Goal: Communication & Community: Connect with others

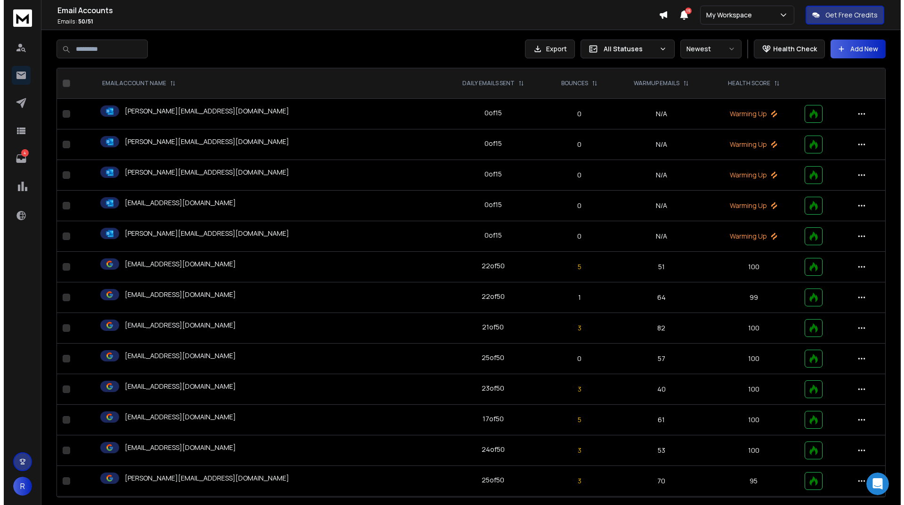
scroll to position [1258, 0]
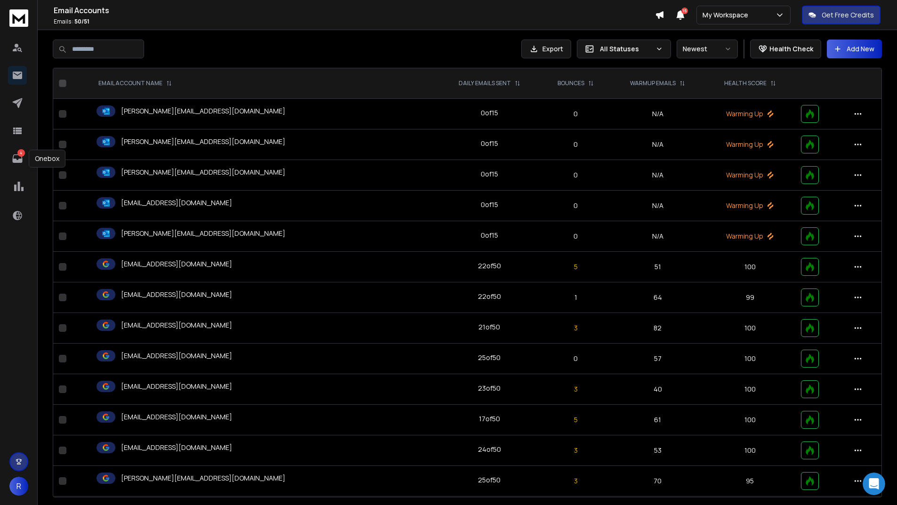
click at [25, 147] on div "4" at bounding box center [19, 133] width 22 height 190
click at [10, 167] on link "4" at bounding box center [17, 158] width 19 height 19
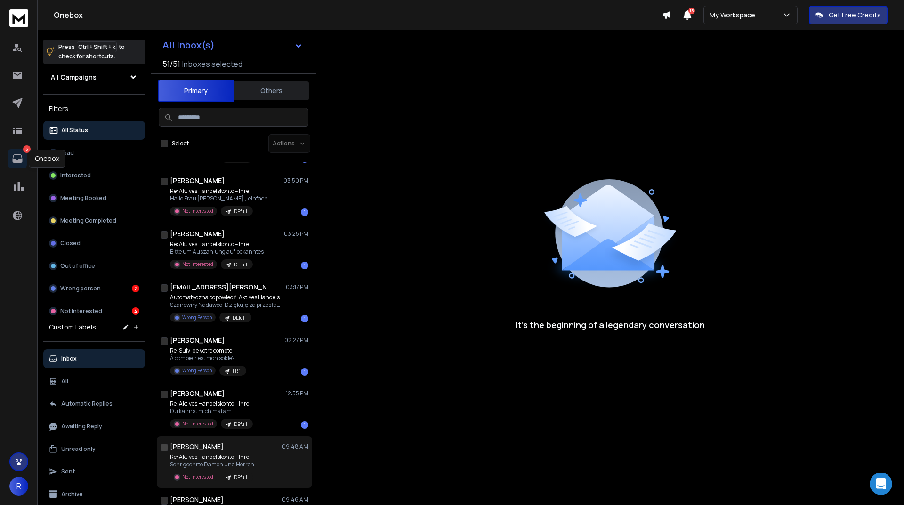
scroll to position [94, 0]
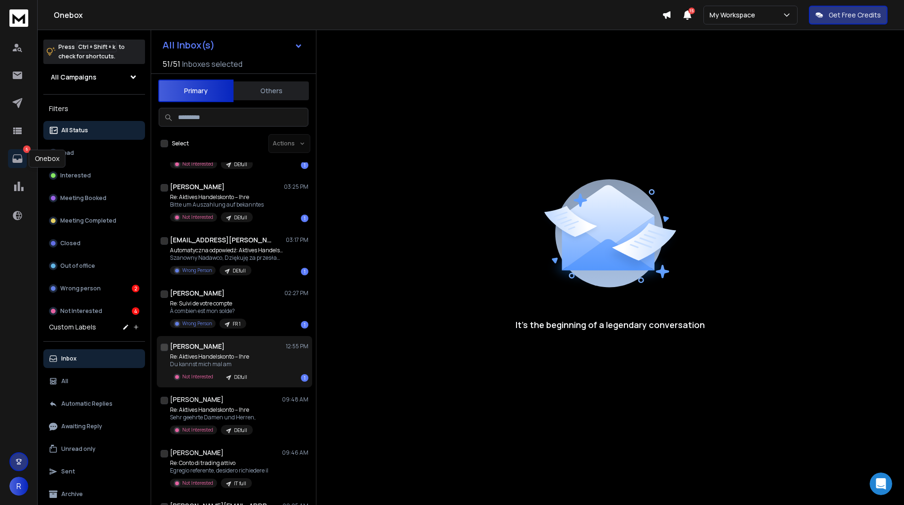
click at [277, 367] on div "Re: Aktives Handelskonto – Ihre Du kannst mich mal am Not Interested DEfull 1" at bounding box center [239, 367] width 138 height 29
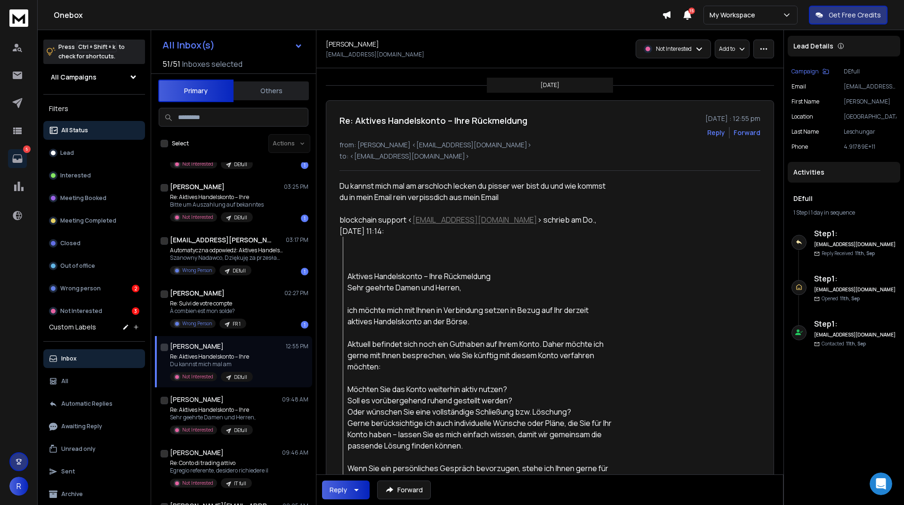
click at [343, 183] on div "Du kannst mich mal am arschloch lecken du pisser wer bist du und wie kommst du …" at bounding box center [476, 191] width 275 height 23
drag, startPoint x: 337, startPoint y: 185, endPoint x: 538, endPoint y: 199, distance: 201.5
click at [538, 199] on div "Re: Aktives Handelskonto – Ihre Rückmeldung 11 September 2025 : 12:55 pm Reply …" at bounding box center [550, 393] width 448 height 587
copy div "Du kannst mich mal am arschloch lecken du pisser wer bist du und wie kommst du …"
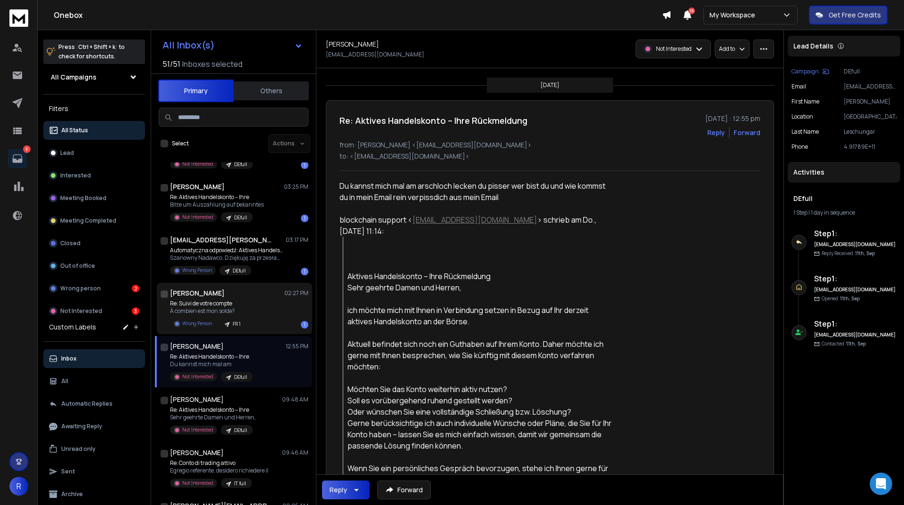
click at [255, 306] on div "Re: Suivi de votre compte À combien est mon solde? Wrong Person FR 1 1" at bounding box center [239, 314] width 138 height 29
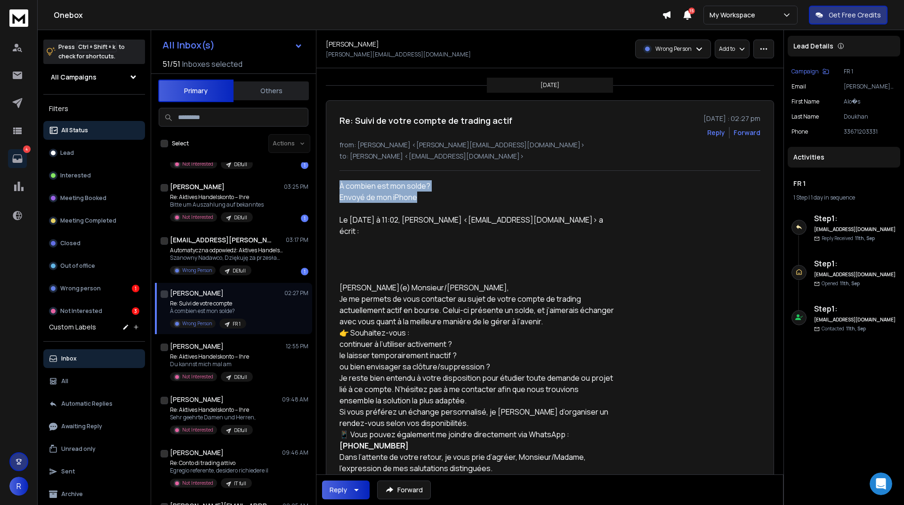
drag, startPoint x: 338, startPoint y: 177, endPoint x: 437, endPoint y: 197, distance: 101.2
click at [437, 196] on div "Re: Suivi de votre compte de trading actif 11 September 2025 : 02:27 pm Reply F…" at bounding box center [550, 325] width 448 height 451
copy div "À combien est mon solde? Envoyé de mon iPhone"
click at [406, 146] on p "from: Aloïs Doukhan <alois.doukhan@orange.fr>" at bounding box center [549, 144] width 421 height 9
click at [407, 145] on p "from: Aloïs Doukhan <alois.doukhan@orange.fr>" at bounding box center [549, 144] width 421 height 9
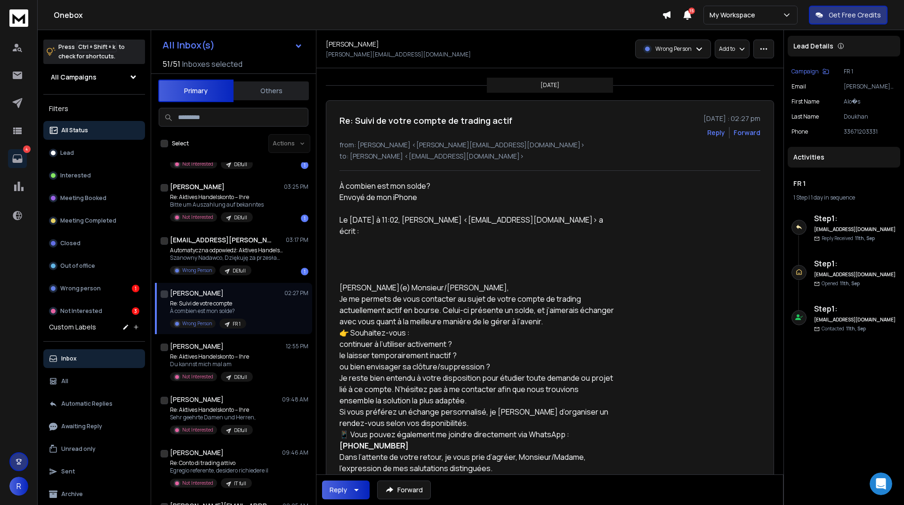
click at [403, 145] on p "from: Aloïs Doukhan <alois.doukhan@orange.fr>" at bounding box center [549, 144] width 421 height 9
drag, startPoint x: 406, startPoint y: 145, endPoint x: 482, endPoint y: 146, distance: 75.8
click at [482, 146] on p "from: Aloïs Doukhan <alois.doukhan@orange.fr>" at bounding box center [549, 144] width 421 height 9
copy p "alois.doukhan@orange.fr"
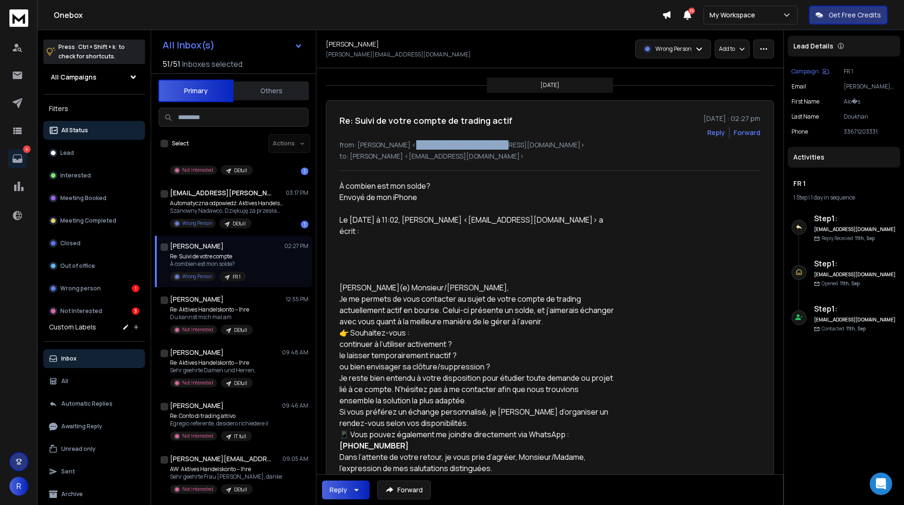
scroll to position [0, 0]
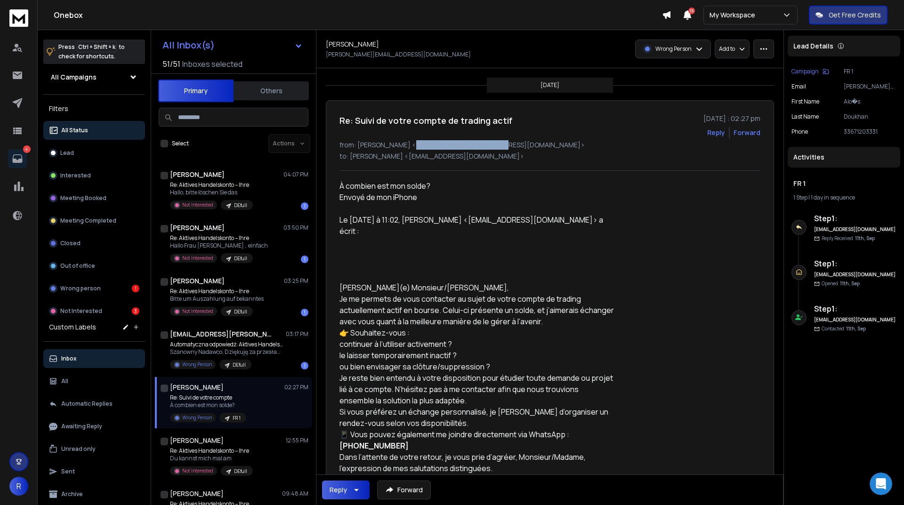
click at [685, 221] on div "Re: Suivi de votre compte de trading actif 11 September 2025 : 02:27 pm Reply F…" at bounding box center [549, 326] width 421 height 424
drag, startPoint x: 350, startPoint y: 157, endPoint x: 484, endPoint y: 159, distance: 133.7
click at [484, 159] on p "to: Nyla Riven <nylariven@webblockchain.info>" at bounding box center [549, 156] width 421 height 9
copy p "Nyla Riven <nylariven@webblockchain.info>"
click at [512, 44] on div "Aloïs Doukhan Aloïs Doukhan alois.doukhan@orange.fr" at bounding box center [436, 49] width 221 height 19
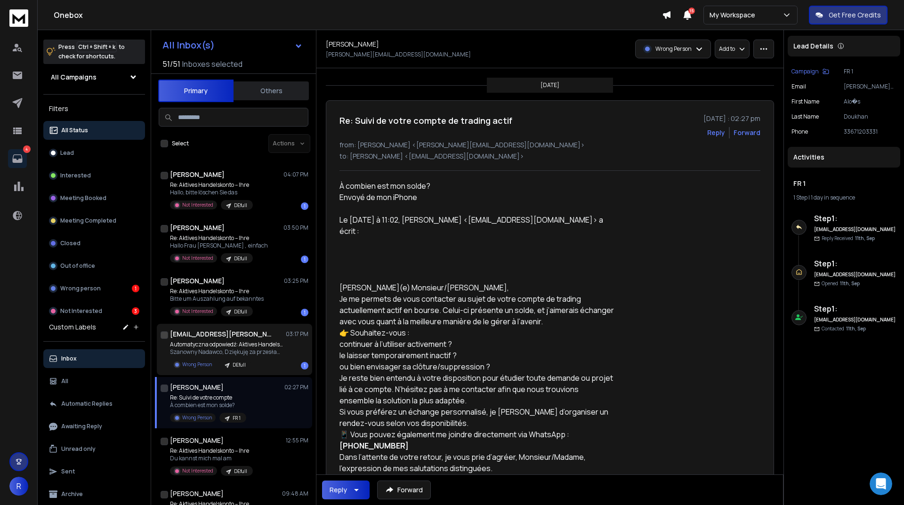
click at [271, 356] on div "Automatyczna odpowiedź: Aktives Handelskonto – Szanowny Nadawco, Dziękuję za pr…" at bounding box center [226, 355] width 113 height 29
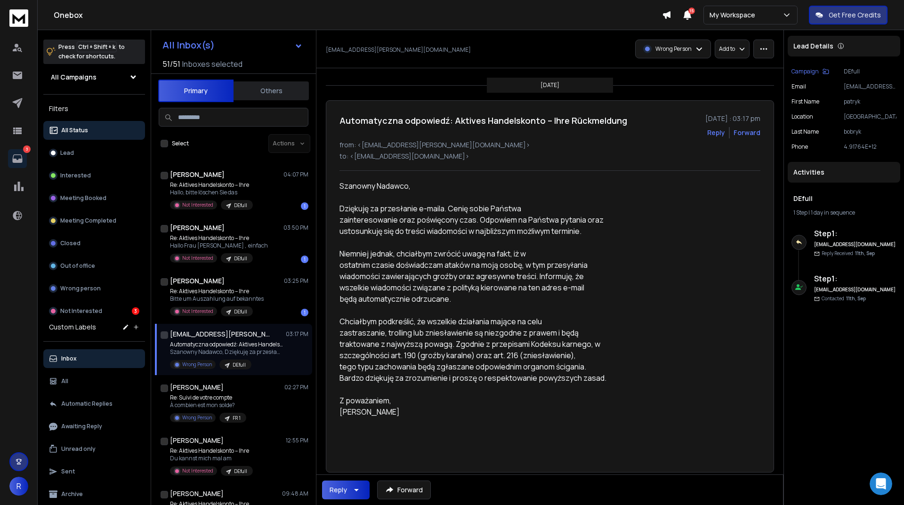
drag, startPoint x: 337, startPoint y: 181, endPoint x: 550, endPoint y: 411, distance: 314.1
click at [550, 411] on div "Automatyczna odpowiedź: Aktives Handelskonto – Ihre Rückmeldung 11 September 20…" at bounding box center [550, 286] width 448 height 372
copy div "Szanowny Nadawco, Dziękuję za przesłanie e-maila. Cenię sobie Państwa zainteres…"
click at [671, 284] on div "Automatyczna odpowiedź: Aktives Handelskonto – Ihre Rückmeldung 11 September 20…" at bounding box center [549, 286] width 421 height 345
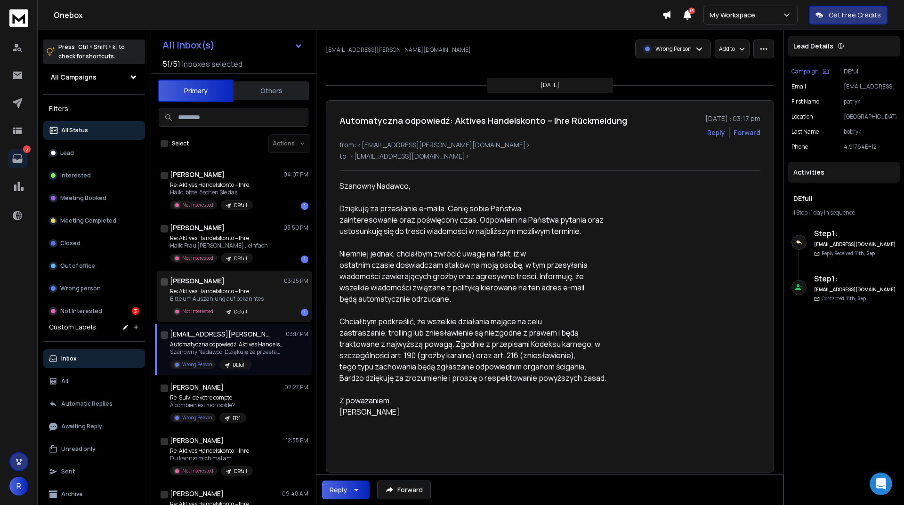
click at [278, 292] on div "Re: Aktives Handelskonto – Ihre Bitte um Auszahlung auf bekanntes Not Intereste…" at bounding box center [239, 302] width 138 height 29
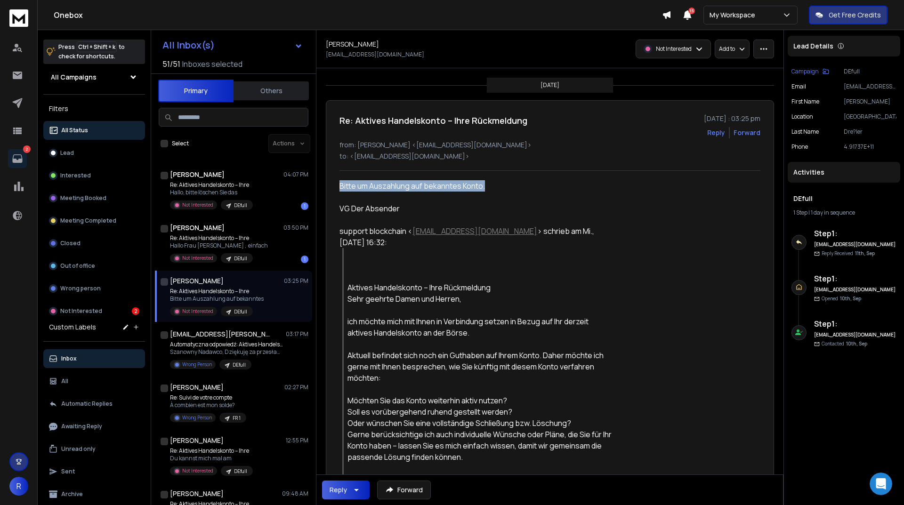
drag, startPoint x: 337, startPoint y: 183, endPoint x: 522, endPoint y: 188, distance: 185.6
click at [522, 188] on div "Re: Aktives Handelskonto – Ihre Rückmeldung 11 September 2025 : 03:25 pm Reply …" at bounding box center [550, 399] width 448 height 598
copy div "Bitte um Auszahlung auf bekanntes Konto."
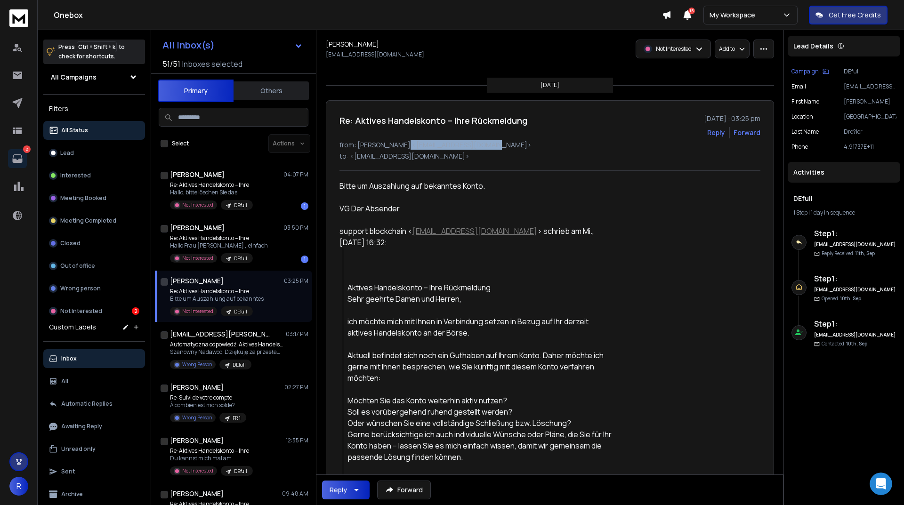
drag, startPoint x: 400, startPoint y: 146, endPoint x: 491, endPoint y: 142, distance: 91.0
click at [491, 142] on p "from: Mike Mdress <mdmontagensuhl@gmail.com>" at bounding box center [549, 144] width 421 height 9
copy p "mdmontagensuhl@gmail.com"
drag, startPoint x: 354, startPoint y: 156, endPoint x: 466, endPoint y: 155, distance: 112.1
click at [466, 155] on p "to: <supportblockchain@recover-now.org>" at bounding box center [549, 156] width 421 height 9
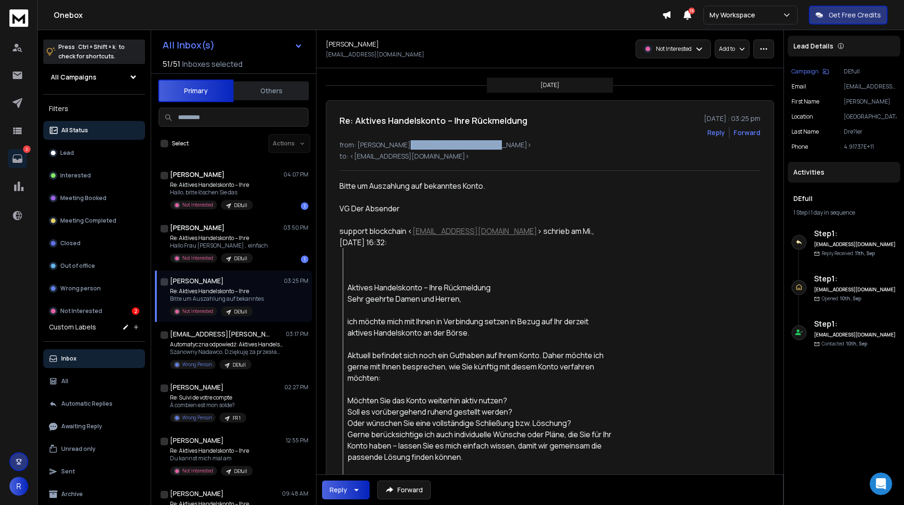
copy p "supportblockchain@recover-now.org"
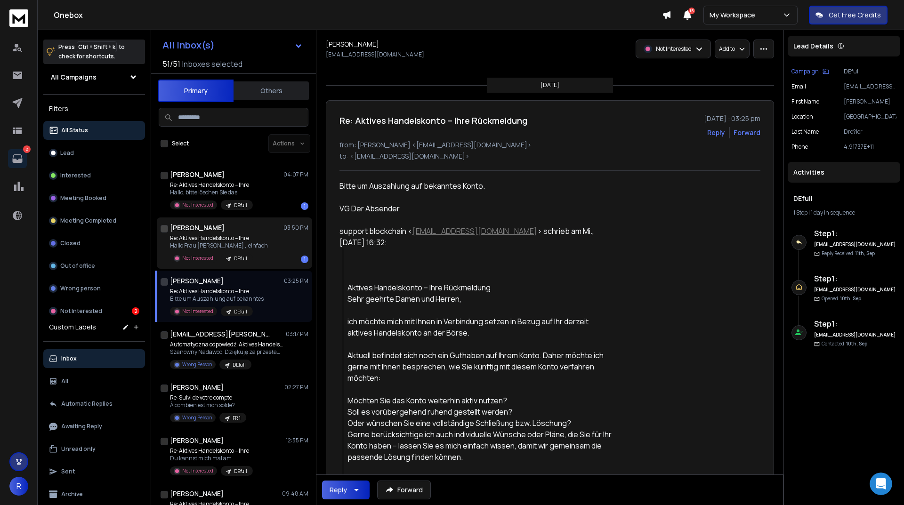
click at [225, 226] on div "Franz Josef Santl 03:50 PM" at bounding box center [239, 227] width 138 height 9
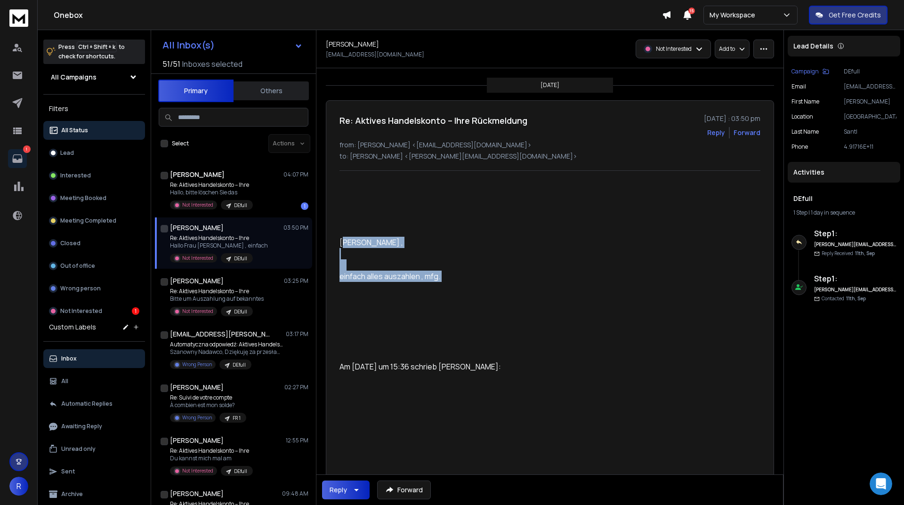
drag, startPoint x: 341, startPoint y: 239, endPoint x: 452, endPoint y: 287, distance: 120.4
copy div "Hallo Frau Mayer , einfach alles auszahlen , mfg."
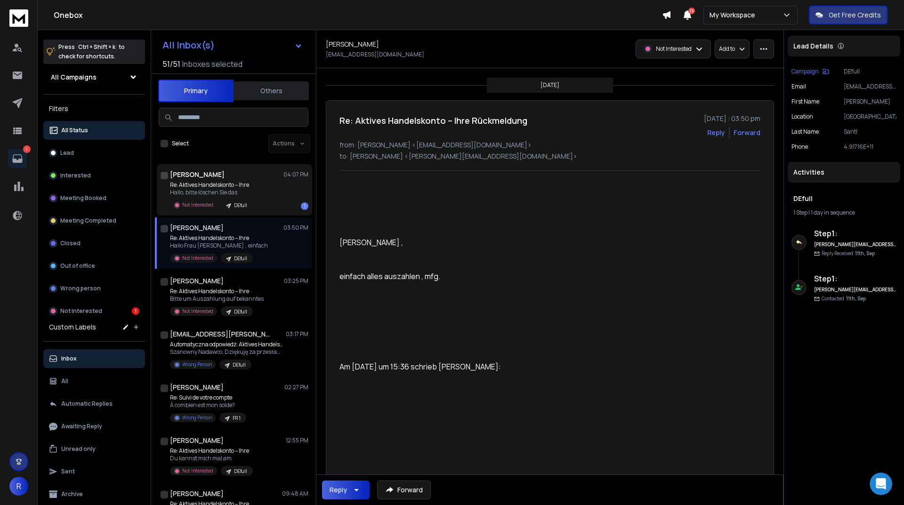
click at [276, 177] on div "Walter Port 04:07 PM" at bounding box center [239, 174] width 138 height 9
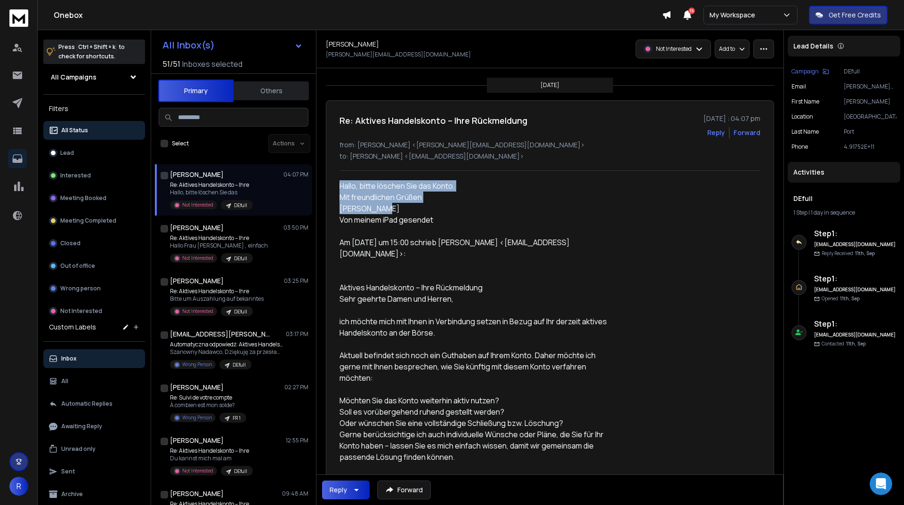
drag, startPoint x: 338, startPoint y: 175, endPoint x: 462, endPoint y: 210, distance: 128.6
click at [462, 210] on div "Re: Aktives Handelskonto – Ihre Rückmeldung 11 September 2025 : 04:07 pm Reply …" at bounding box center [550, 393] width 448 height 587
copy div "Hallo, bitte löschen Sie das Konto. Mit freundlichen Grüßen Walter Port"
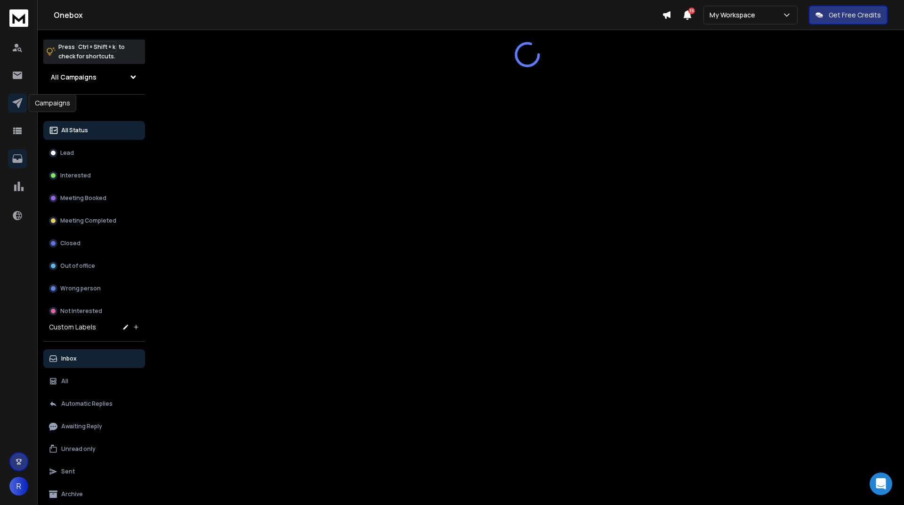
click at [26, 101] on link at bounding box center [17, 103] width 19 height 19
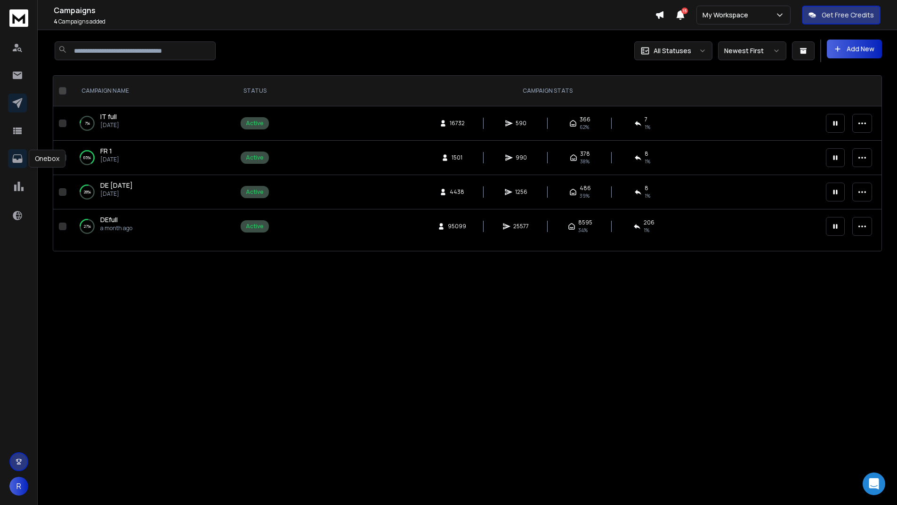
click at [20, 156] on icon at bounding box center [17, 158] width 11 height 11
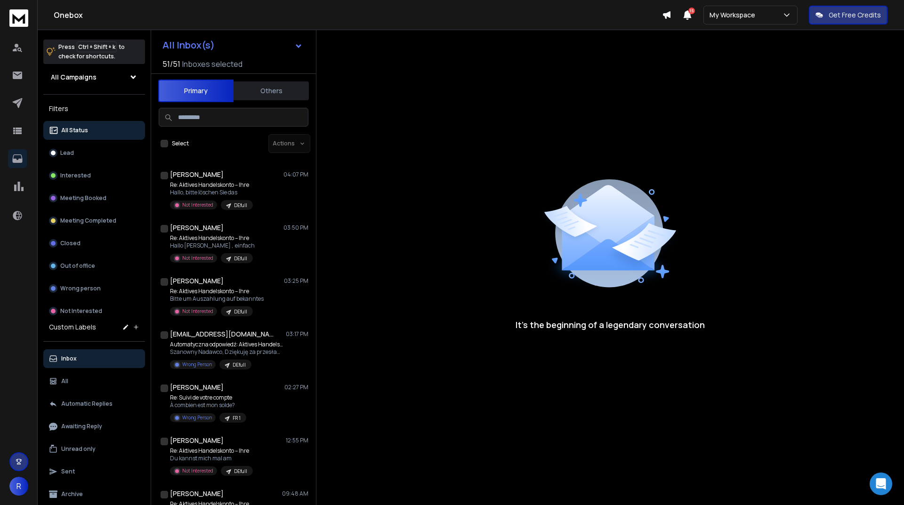
scroll to position [13, 0]
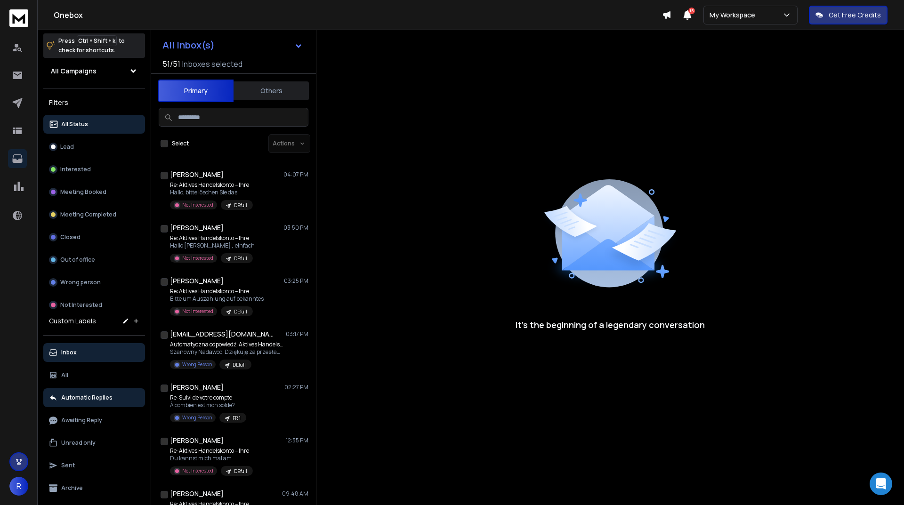
click at [94, 394] on p "Automatic Replies" at bounding box center [86, 398] width 51 height 8
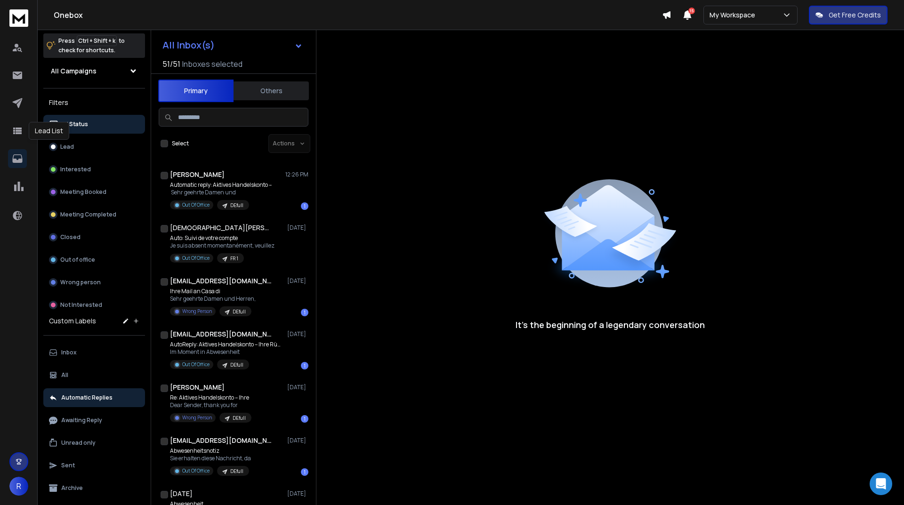
click at [15, 152] on link at bounding box center [17, 158] width 19 height 19
click at [21, 102] on icon at bounding box center [17, 102] width 11 height 11
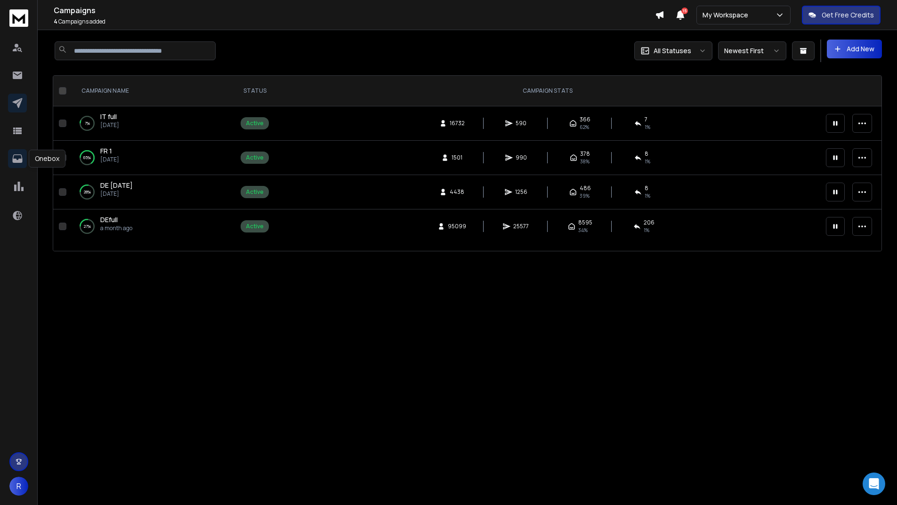
click at [18, 155] on icon at bounding box center [17, 158] width 10 height 8
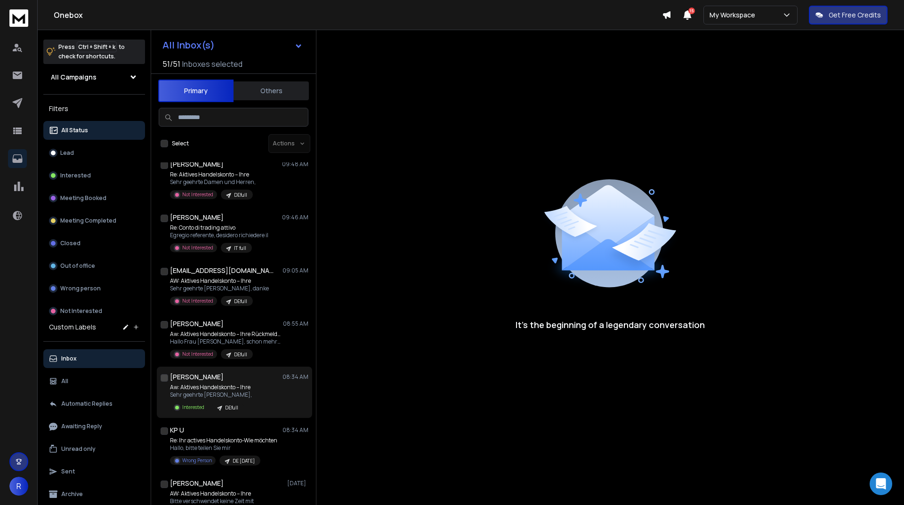
scroll to position [377, 0]
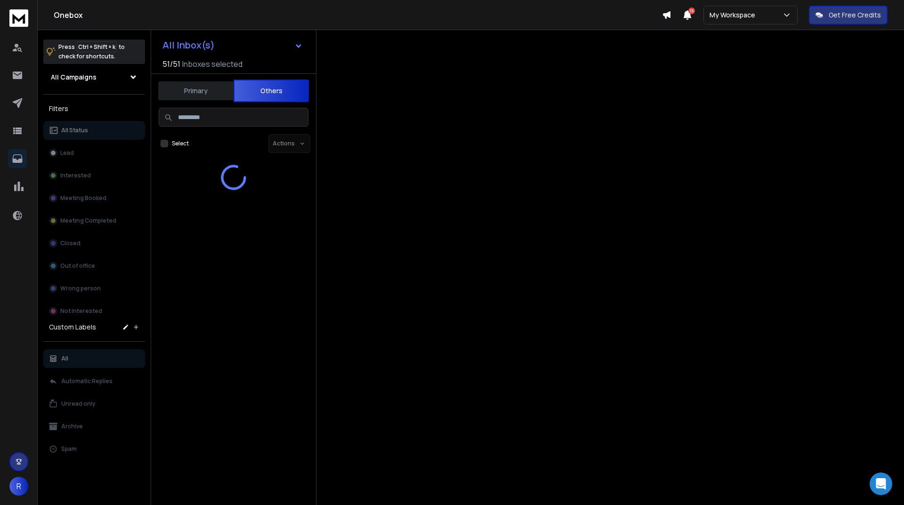
click at [269, 98] on button "Others" at bounding box center [271, 91] width 75 height 23
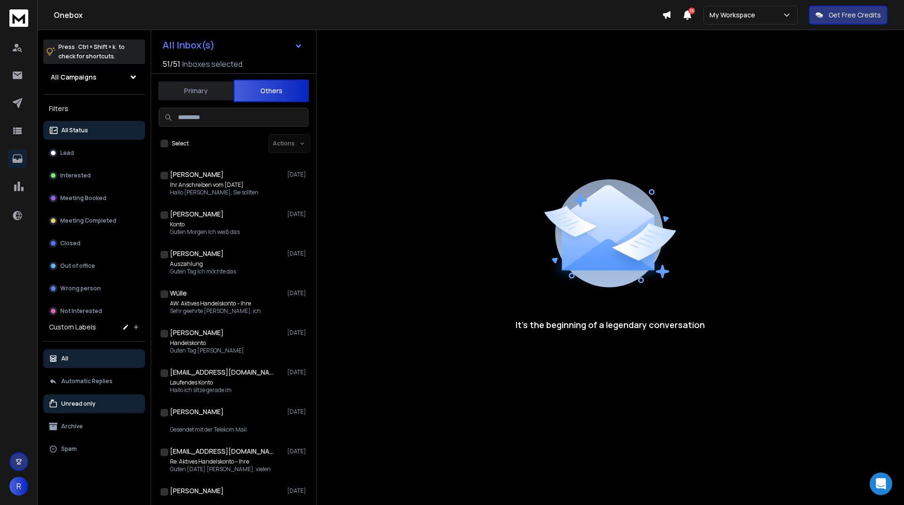
click at [75, 398] on button "Unread only" at bounding box center [94, 404] width 102 height 19
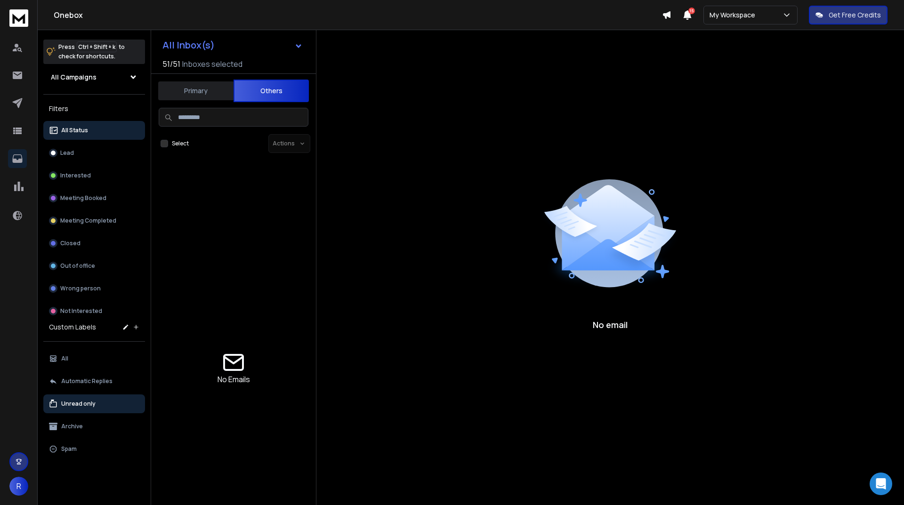
click at [208, 88] on button "Primary" at bounding box center [195, 91] width 75 height 21
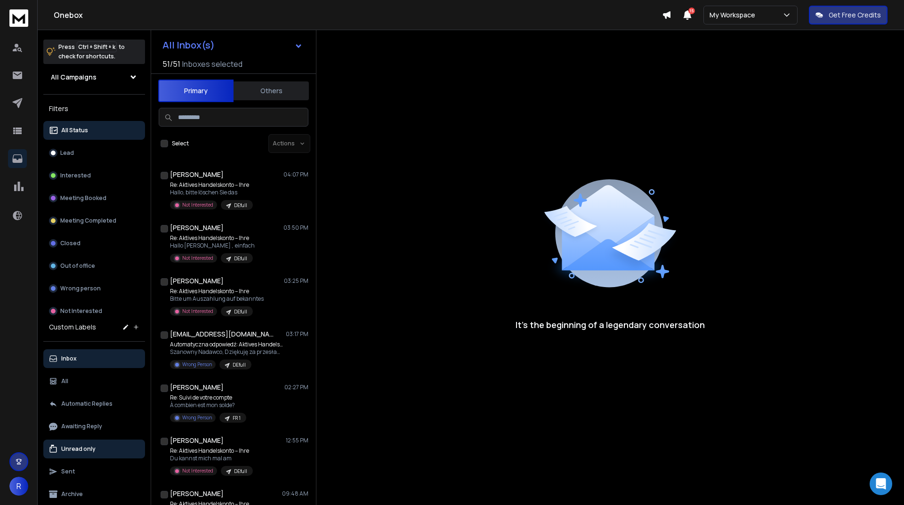
click at [85, 450] on p "Unread only" at bounding box center [78, 449] width 34 height 8
click at [20, 96] on link at bounding box center [17, 103] width 19 height 19
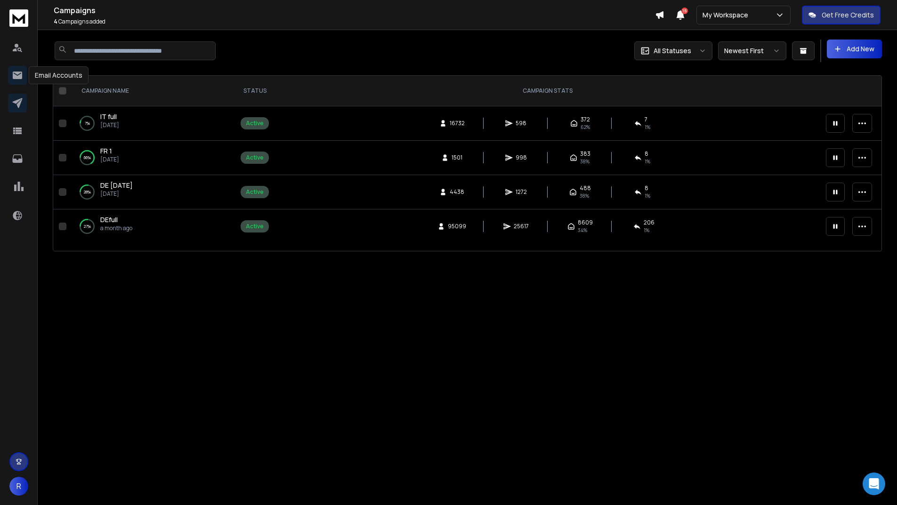
click at [18, 73] on icon at bounding box center [17, 76] width 9 height 8
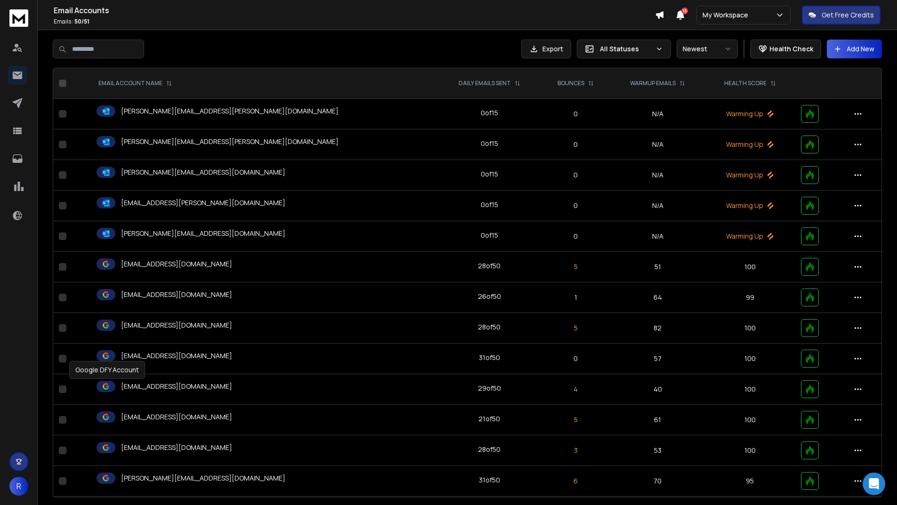
drag, startPoint x: 218, startPoint y: 35, endPoint x: 152, endPoint y: 291, distance: 264.1
click at [125, 371] on div "Export All Statuses Newest Health Check Add New EMAIL ACCOUNT NAME DAILY EMAILS…" at bounding box center [467, 268] width 859 height 477
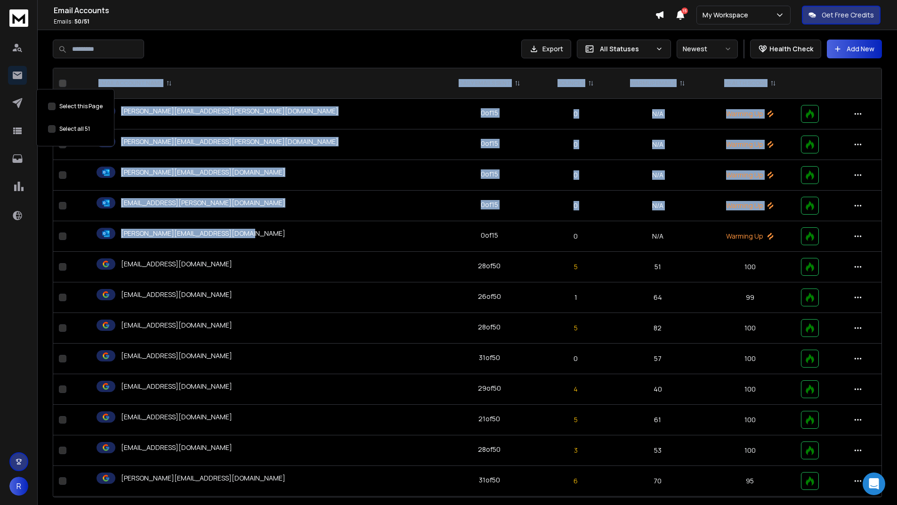
drag, startPoint x: 166, startPoint y: 156, endPoint x: 233, endPoint y: 227, distance: 97.9
click at [273, 147] on td "[PERSON_NAME][EMAIL_ADDRESS][DOMAIN_NAME]" at bounding box center [264, 144] width 347 height 31
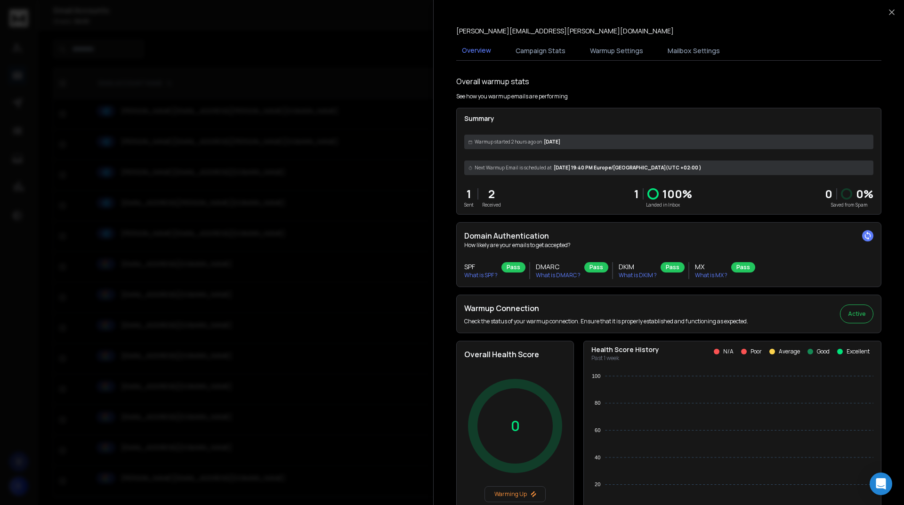
click at [82, 95] on div at bounding box center [452, 252] width 904 height 505
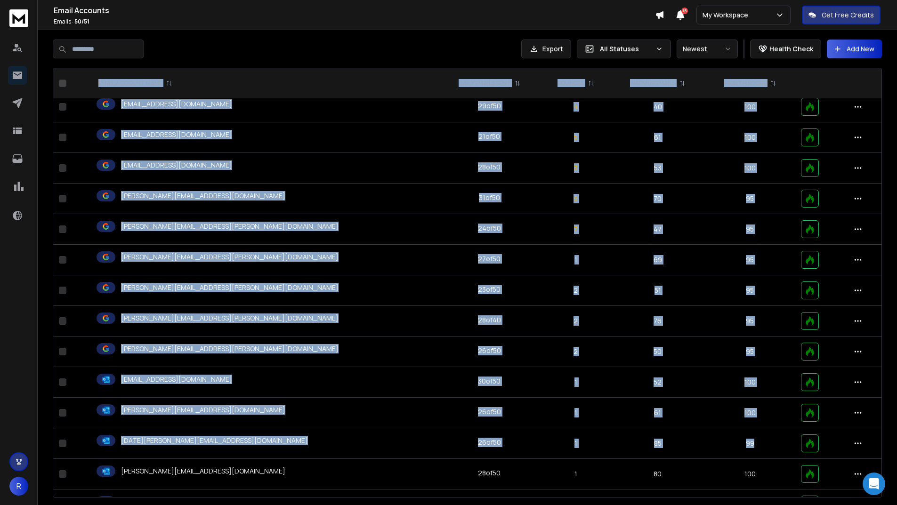
drag, startPoint x: 88, startPoint y: 84, endPoint x: 541, endPoint y: 403, distance: 554.9
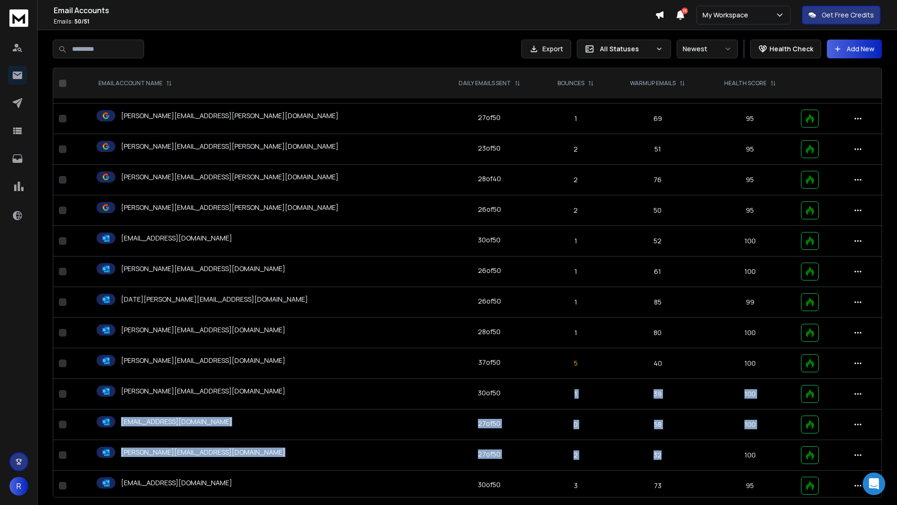
drag, startPoint x: 555, startPoint y: 420, endPoint x: 652, endPoint y: 456, distance: 103.5
click at [655, 459] on tbody "carmen.torres@cryptobitcoin.live 0 of 15 0 N/A Warming Up mathilda.reiter@crypt…" at bounding box center [467, 469] width 828 height 1589
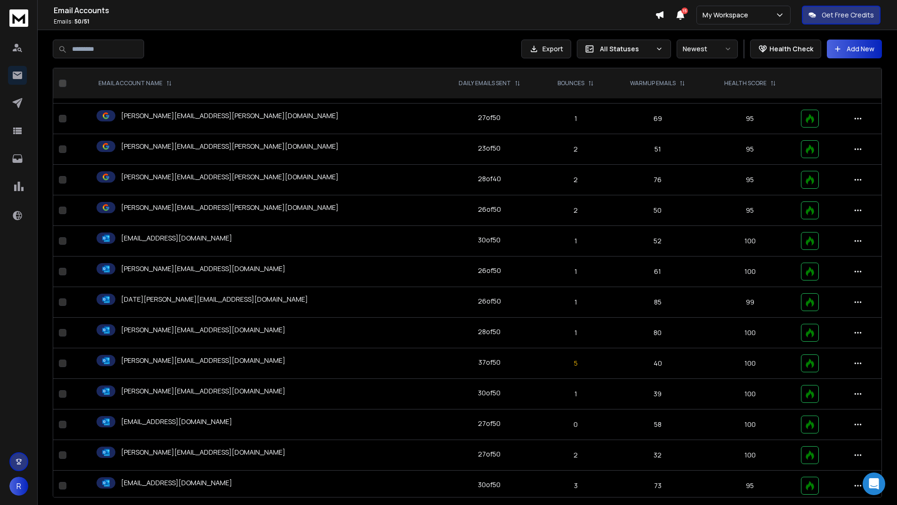
click at [307, 315] on td "[DATE][PERSON_NAME][EMAIL_ADDRESS][DOMAIN_NAME]" at bounding box center [264, 302] width 347 height 31
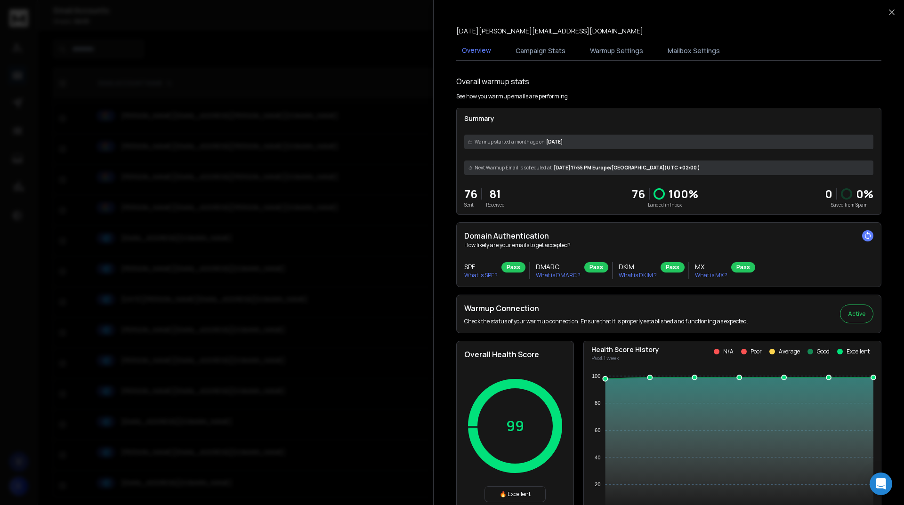
click at [218, 258] on div at bounding box center [452, 252] width 904 height 505
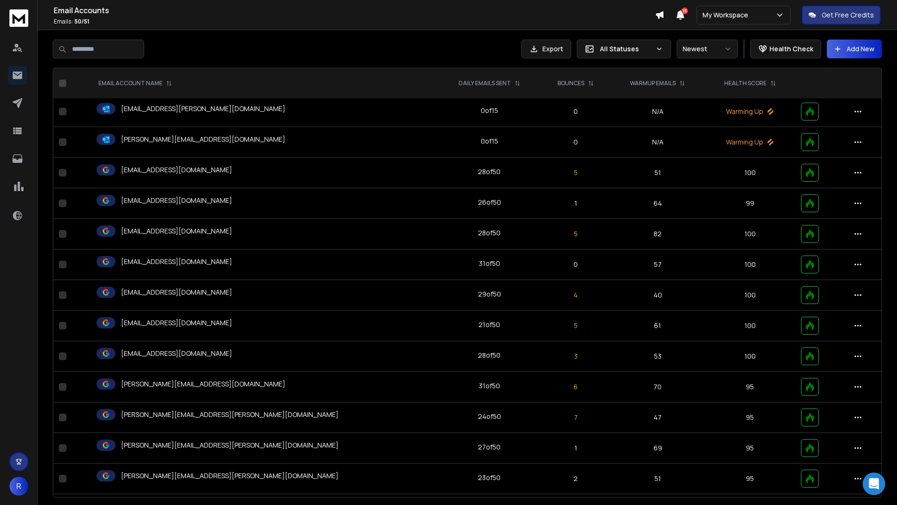
scroll to position [0, 0]
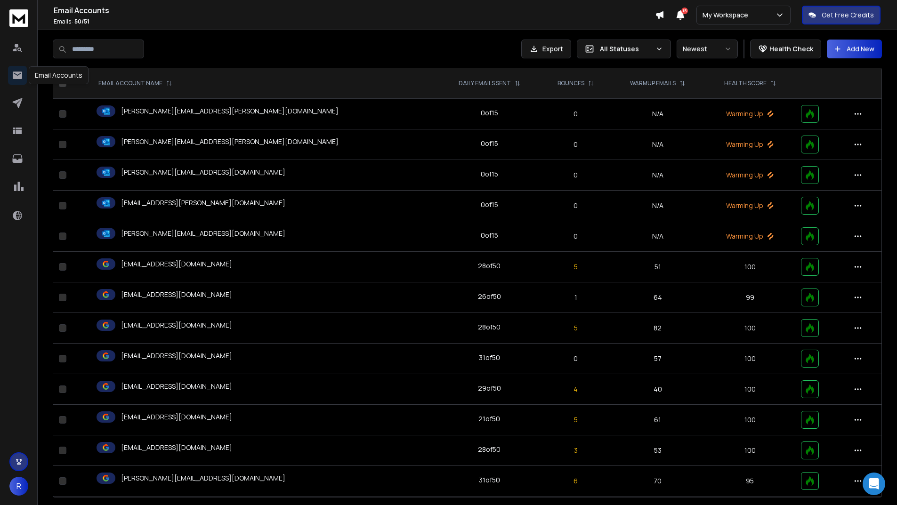
click at [23, 75] on link at bounding box center [17, 75] width 19 height 19
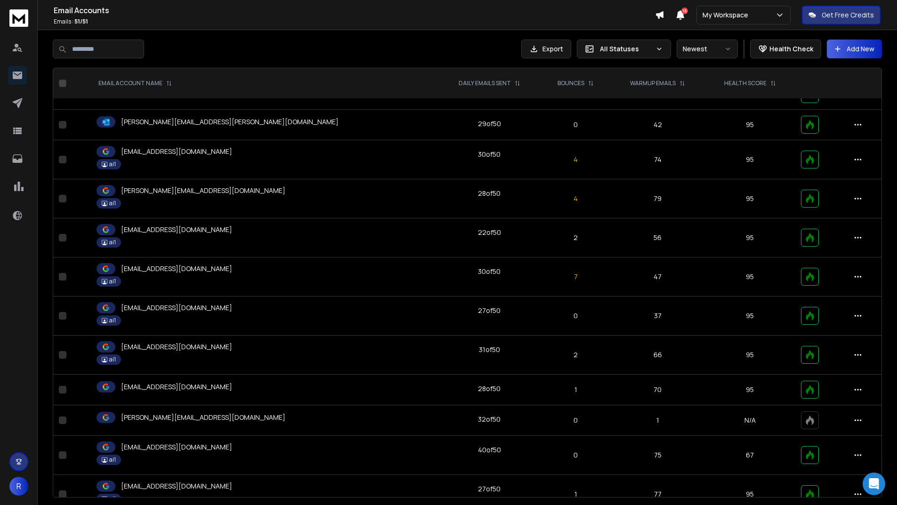
scroll to position [1237, 0]
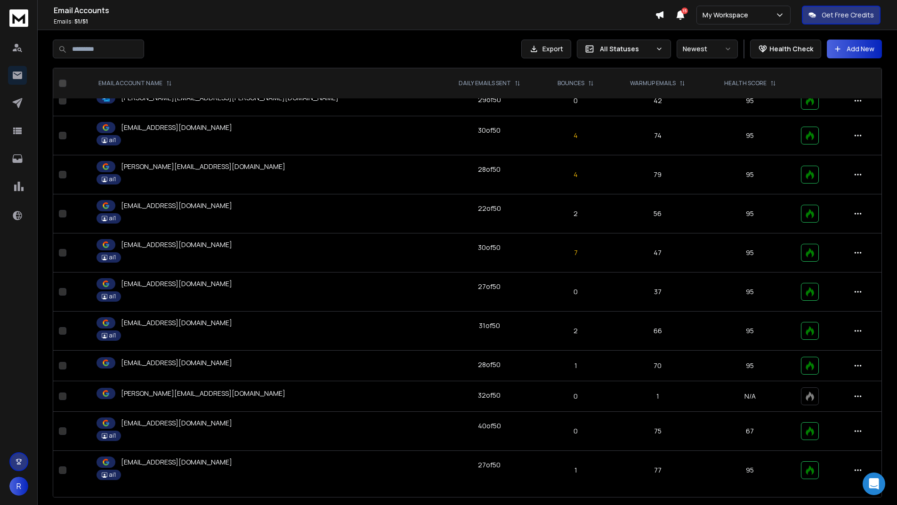
click at [806, 397] on icon at bounding box center [810, 396] width 8 height 9
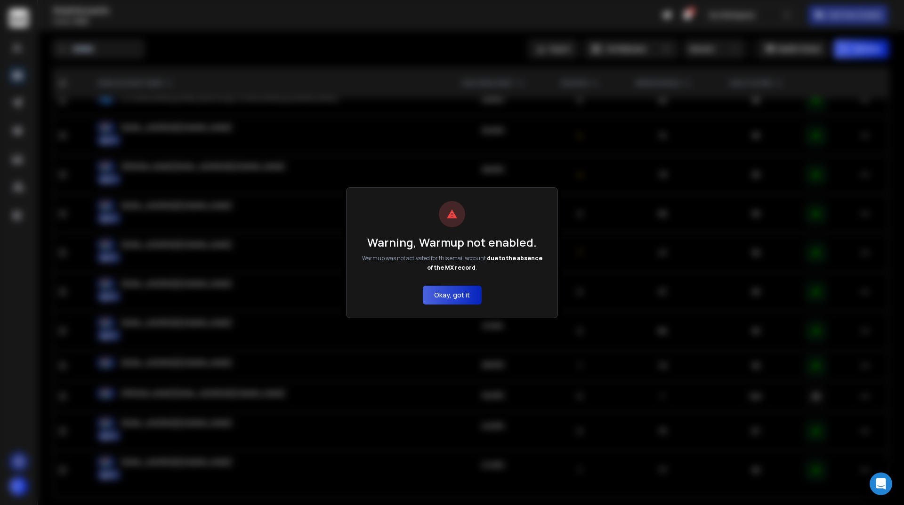
click at [443, 296] on button "Okay, got it" at bounding box center [452, 295] width 59 height 19
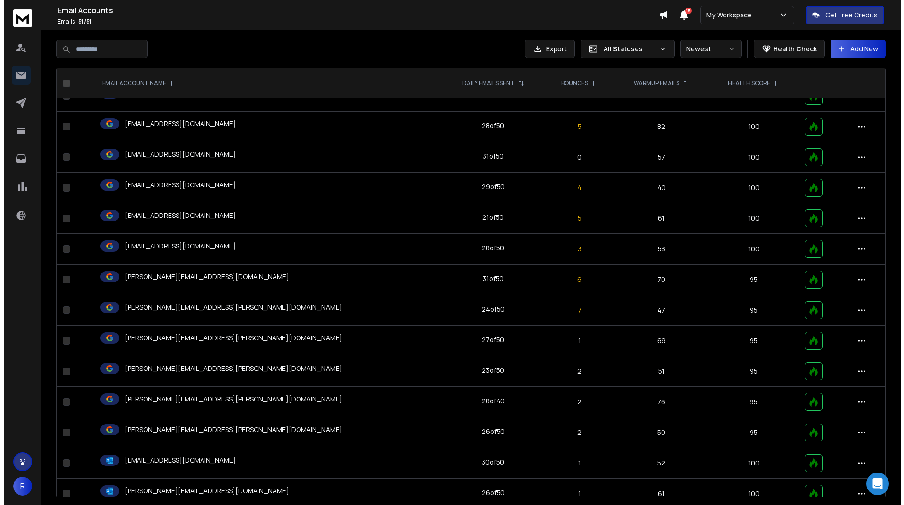
scroll to position [0, 0]
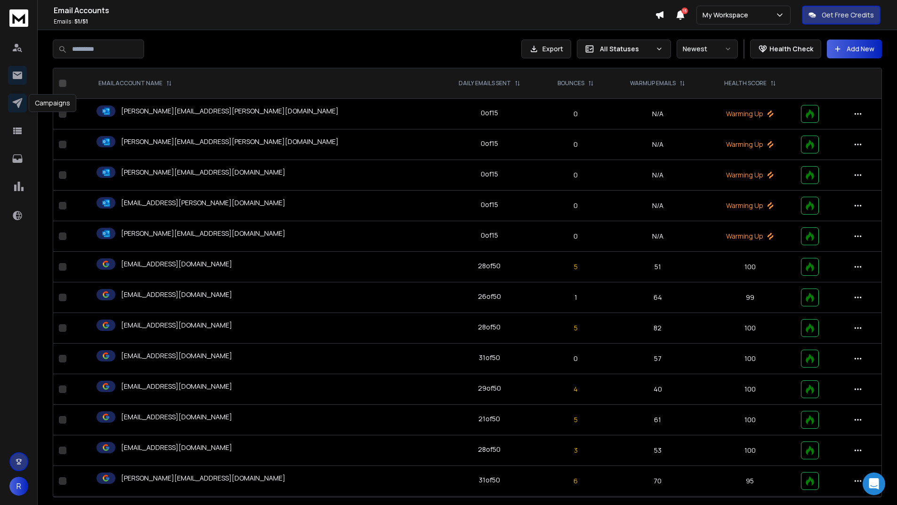
click at [22, 111] on link at bounding box center [17, 103] width 19 height 19
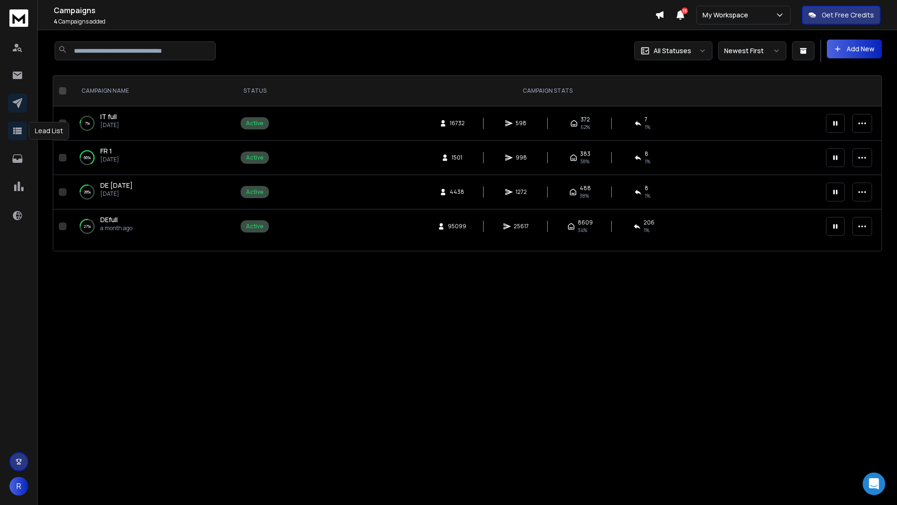
click at [16, 136] on icon at bounding box center [17, 130] width 11 height 11
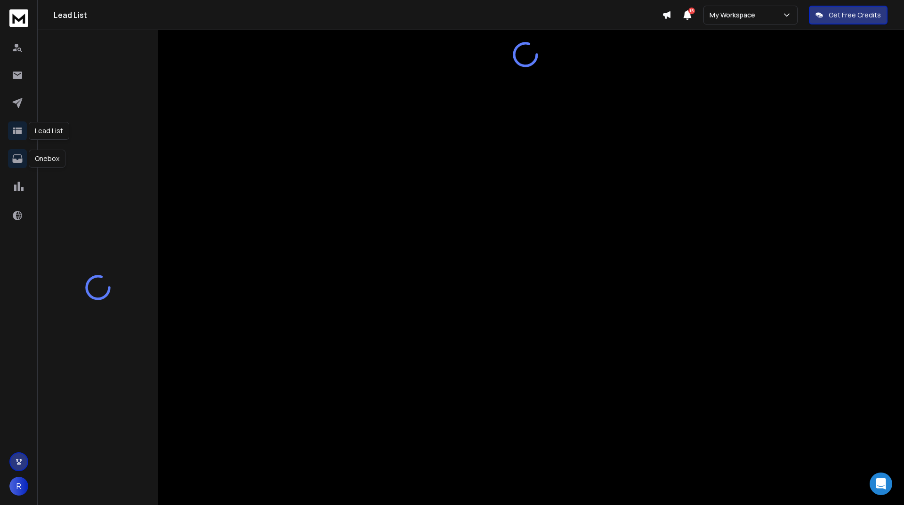
click at [17, 154] on icon at bounding box center [17, 158] width 10 height 8
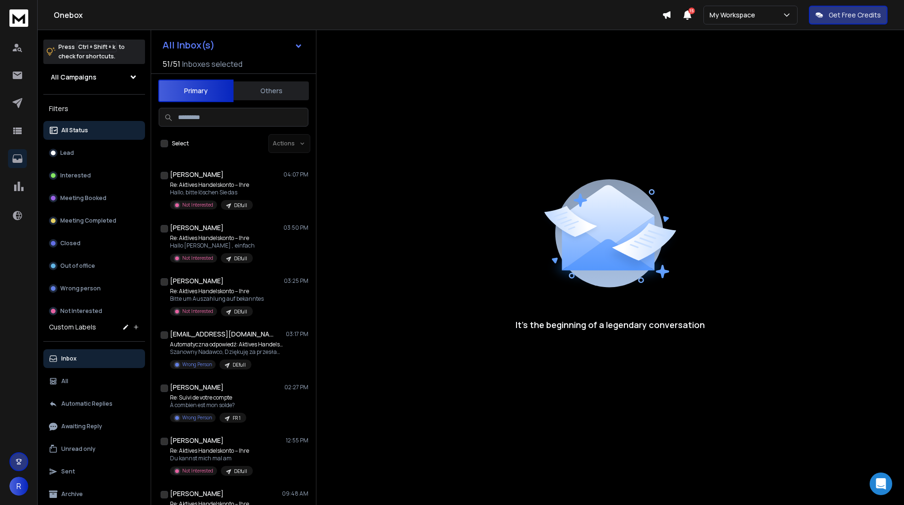
click at [90, 23] on div "Onebox 15 My Workspace Get Free Credits" at bounding box center [452, 15] width 904 height 30
drag, startPoint x: 81, startPoint y: 20, endPoint x: 49, endPoint y: 9, distance: 33.6
click at [44, 13] on div "Onebox 15 My Workspace Get Free Credits" at bounding box center [452, 15] width 904 height 30
click at [49, 9] on div "Onebox 15 My Workspace Get Free Credits" at bounding box center [452, 15] width 904 height 30
drag, startPoint x: 49, startPoint y: 9, endPoint x: 113, endPoint y: 9, distance: 64.0
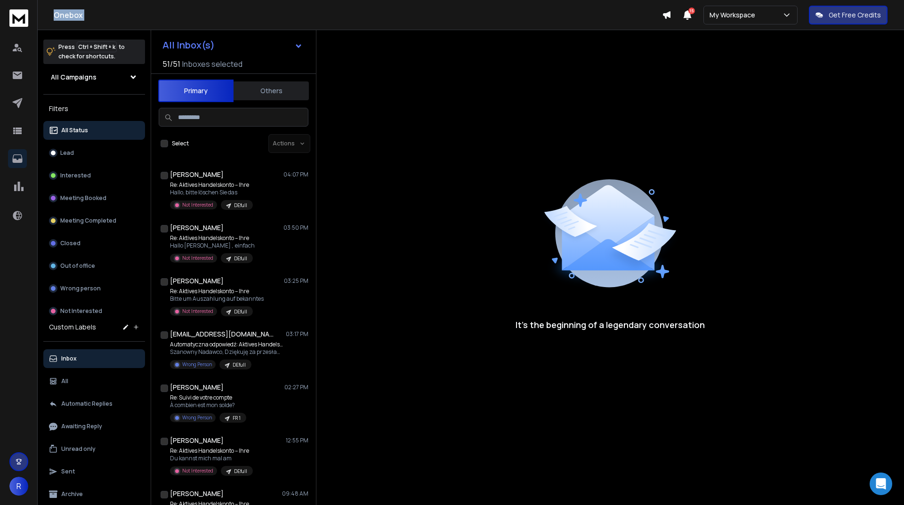
click at [113, 9] on div "Onebox 15 My Workspace Get Free Credits" at bounding box center [452, 15] width 904 height 30
click at [693, 6] on div "15 My Workspace Get Free Credits" at bounding box center [775, 15] width 226 height 19
click at [884, 480] on icon "Open Intercom Messenger" at bounding box center [880, 484] width 11 height 12
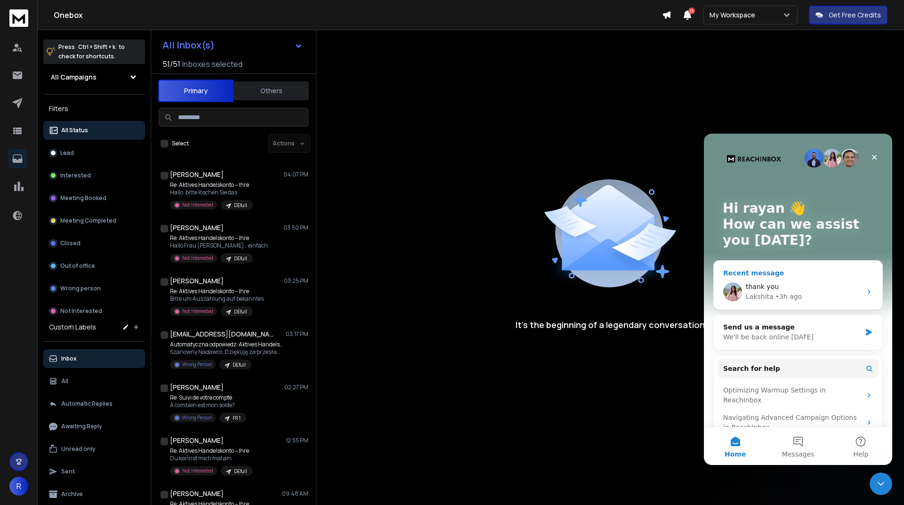
click at [797, 298] on div "Lakshita • 3h ago" at bounding box center [804, 297] width 116 height 10
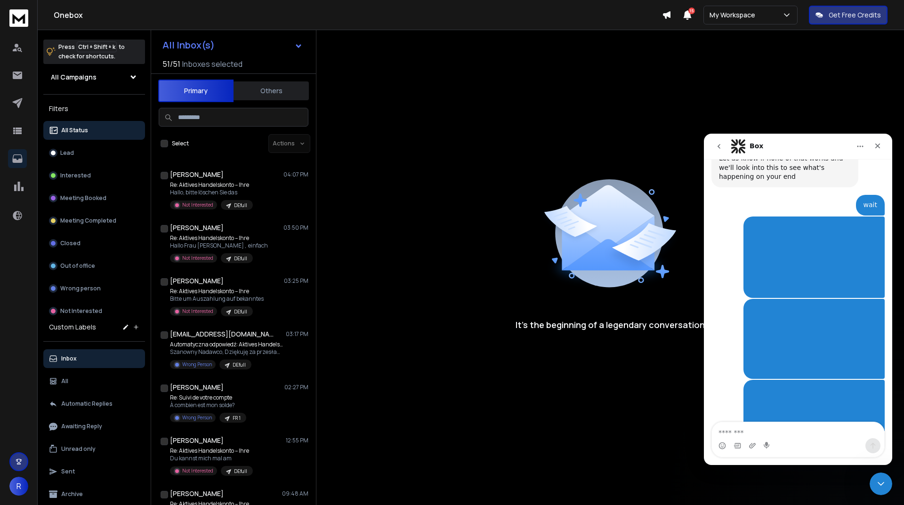
scroll to position [1258, 0]
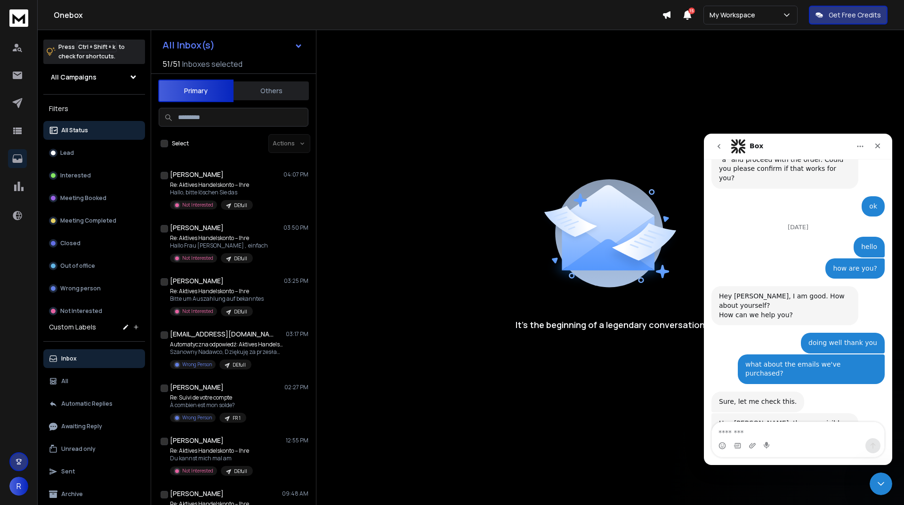
click at [777, 437] on img "Lakshita says…" at bounding box center [782, 458] width 126 height 42
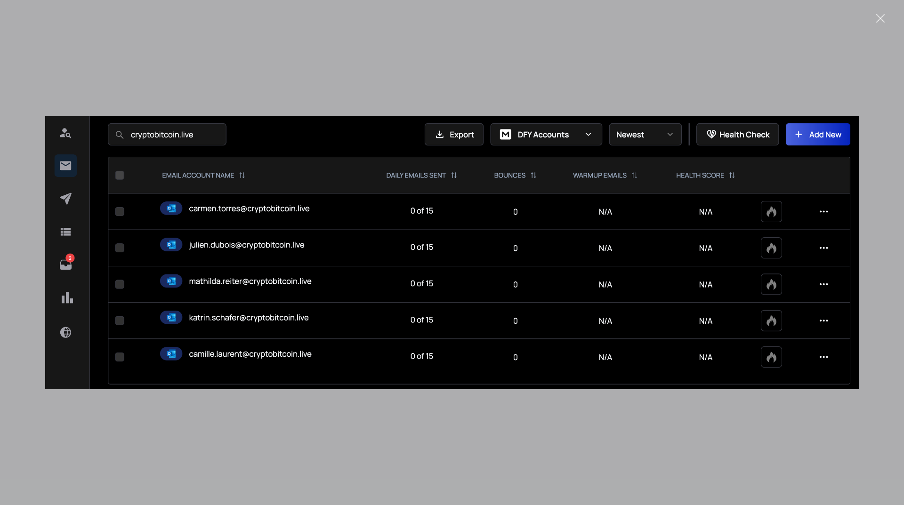
scroll to position [0, 0]
click at [443, 454] on div "Intercom messenger" at bounding box center [452, 252] width 904 height 505
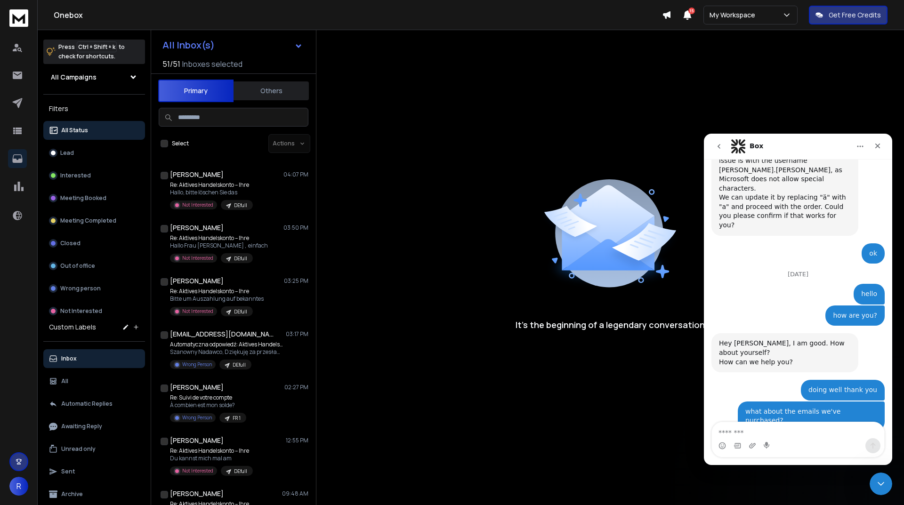
scroll to position [1258, 0]
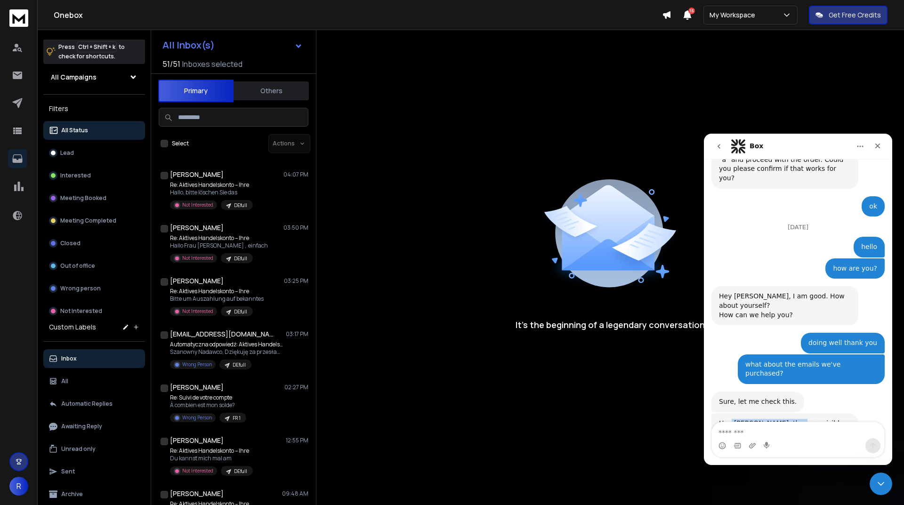
drag, startPoint x: 731, startPoint y: 313, endPoint x: 785, endPoint y: 309, distance: 54.8
click at [785, 419] on div "Hey Rayan, they are visible on your dashboard now?" at bounding box center [785, 428] width 132 height 18
click at [803, 419] on div "Hey Rayan, they are visible on your dashboard now?" at bounding box center [785, 428] width 132 height 18
click at [785, 437] on img "Lakshita says…" at bounding box center [782, 458] width 126 height 42
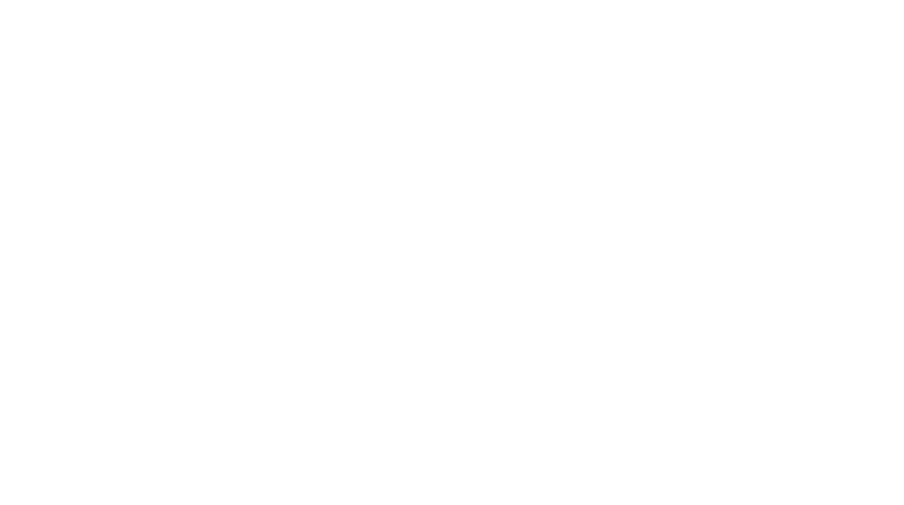
scroll to position [0, 0]
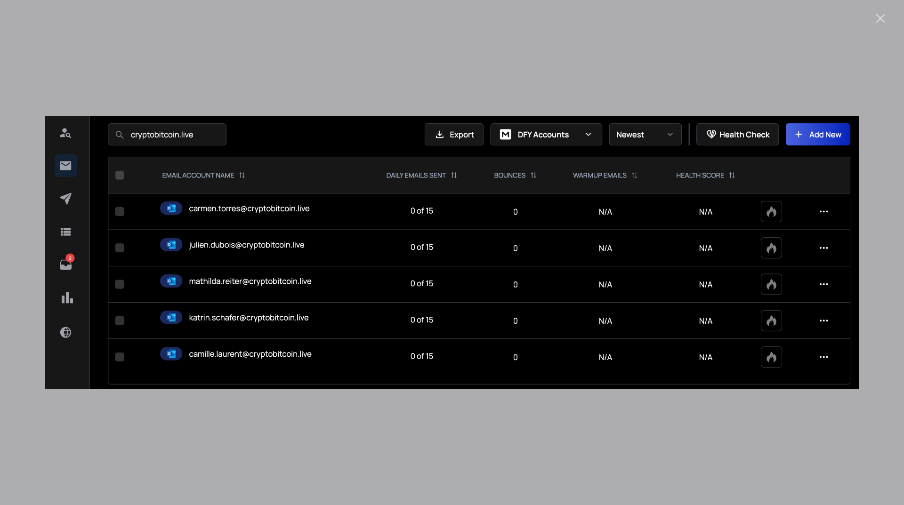
click at [432, 446] on div "Intercom messenger" at bounding box center [452, 252] width 904 height 505
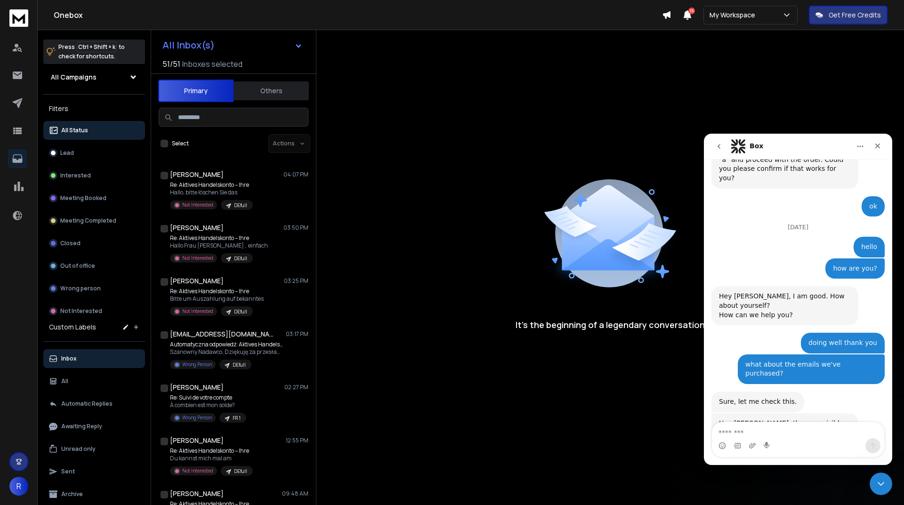
click at [606, 126] on div "It’s the beginning of a legendary conversation" at bounding box center [610, 244] width 588 height 429
click at [879, 145] on icon "Close" at bounding box center [877, 146] width 5 height 5
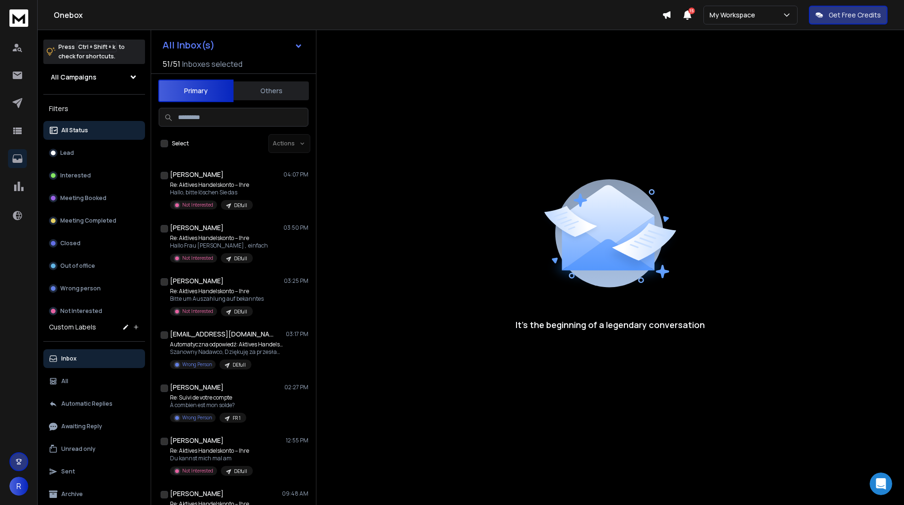
scroll to position [1258, 0]
